Goal: Answer question/provide support

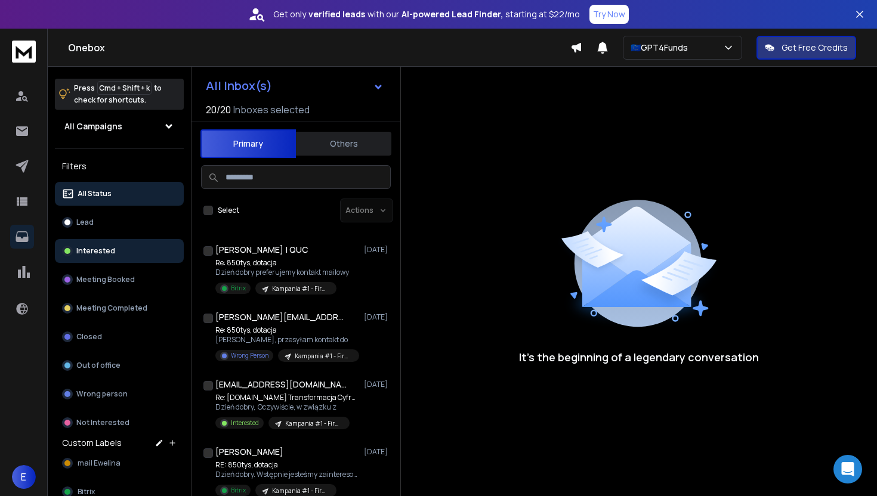
click at [113, 249] on button "Interested" at bounding box center [119, 251] width 129 height 24
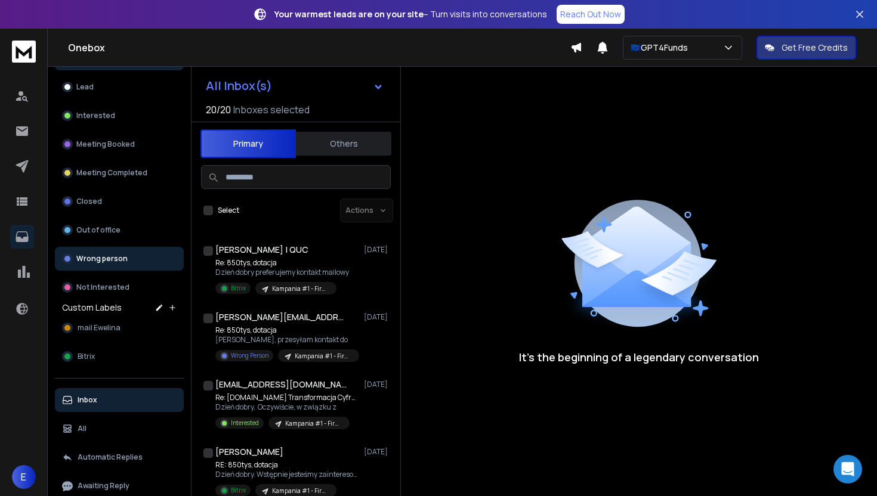
scroll to position [67, 0]
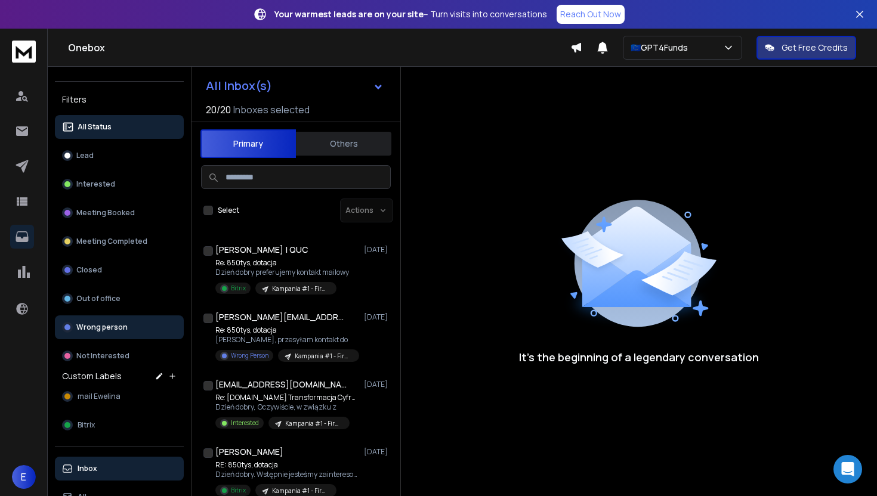
click at [121, 316] on button "Wrong person" at bounding box center [119, 328] width 129 height 24
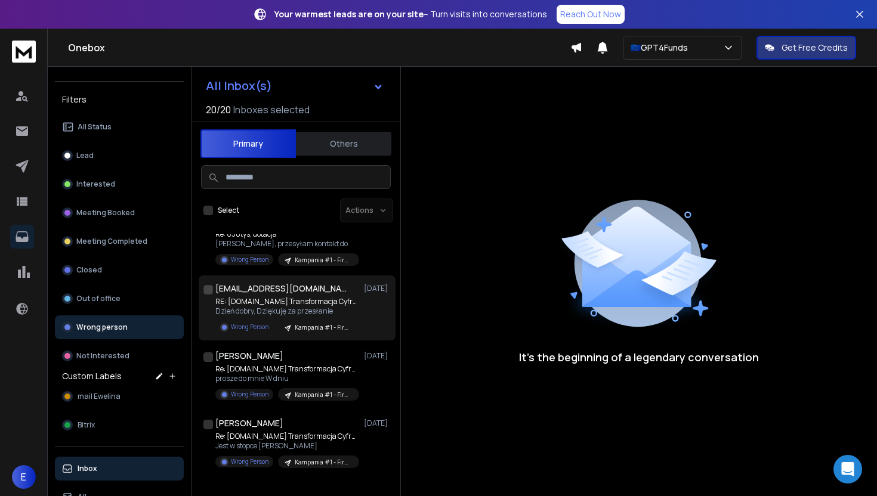
scroll to position [29, 0]
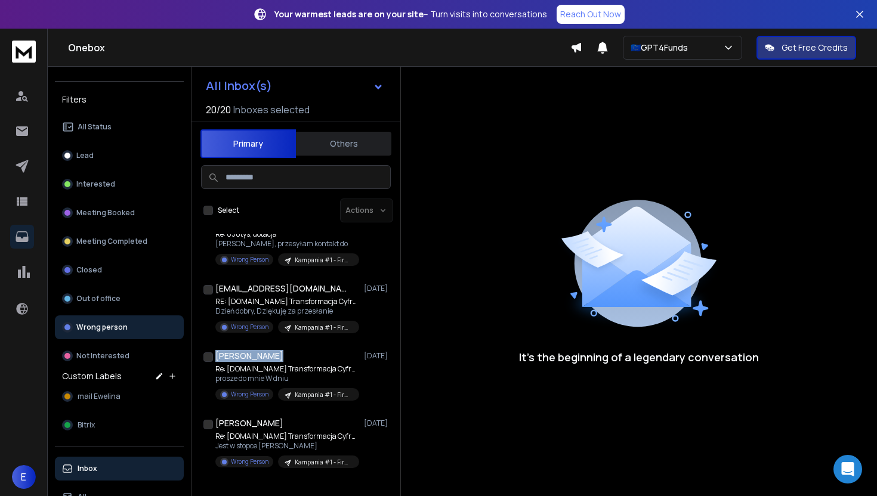
drag, startPoint x: 394, startPoint y: 350, endPoint x: 394, endPoint y: 340, distance: 9.6
click at [394, 340] on div "m.pytel@drendr.com 11 Sep Re: 850tys, dotacja Pani Klaudio, przesyłam kontakt d…" at bounding box center [296, 418] width 209 height 368
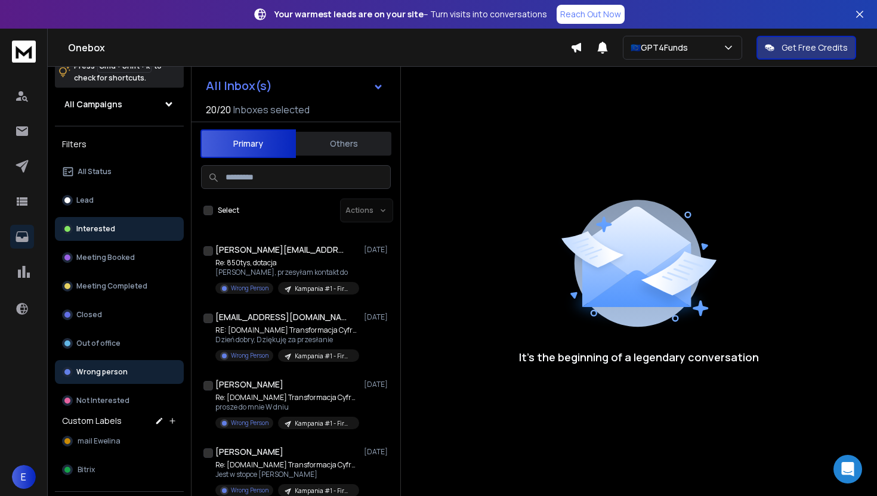
scroll to position [0, 0]
